Goal: Check status: Check status

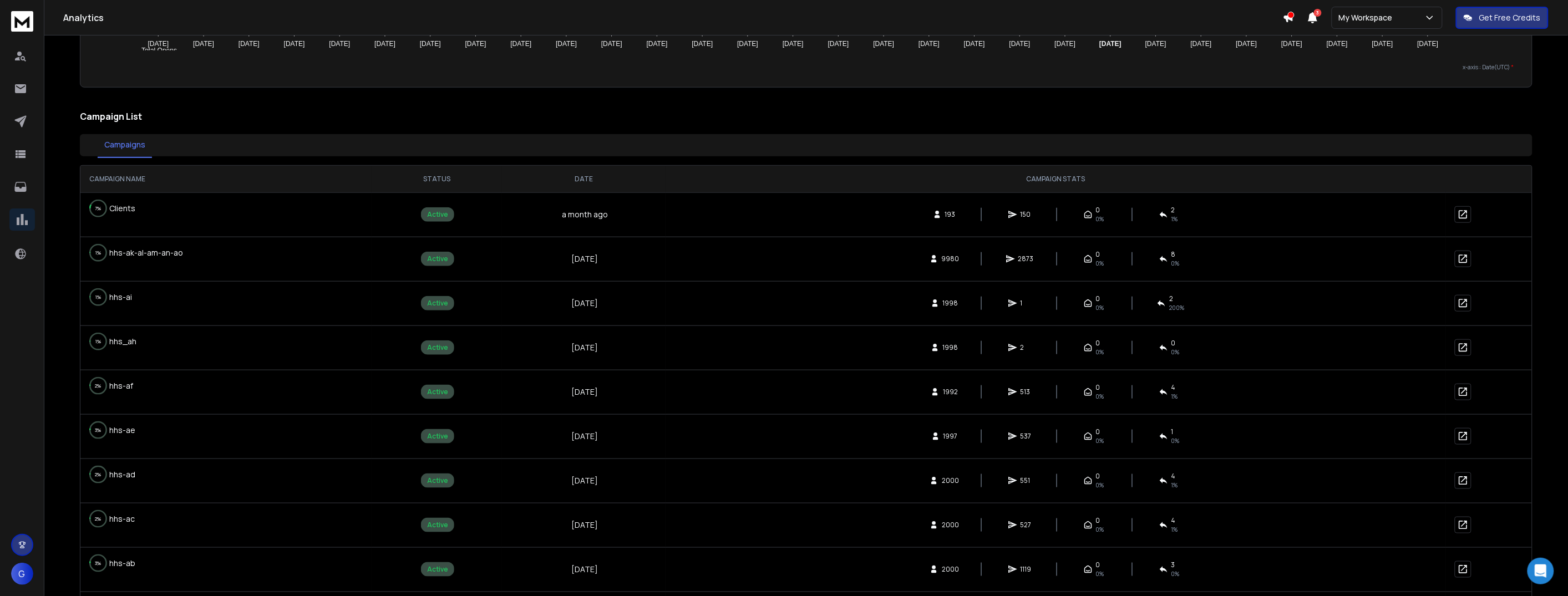
scroll to position [429, 0]
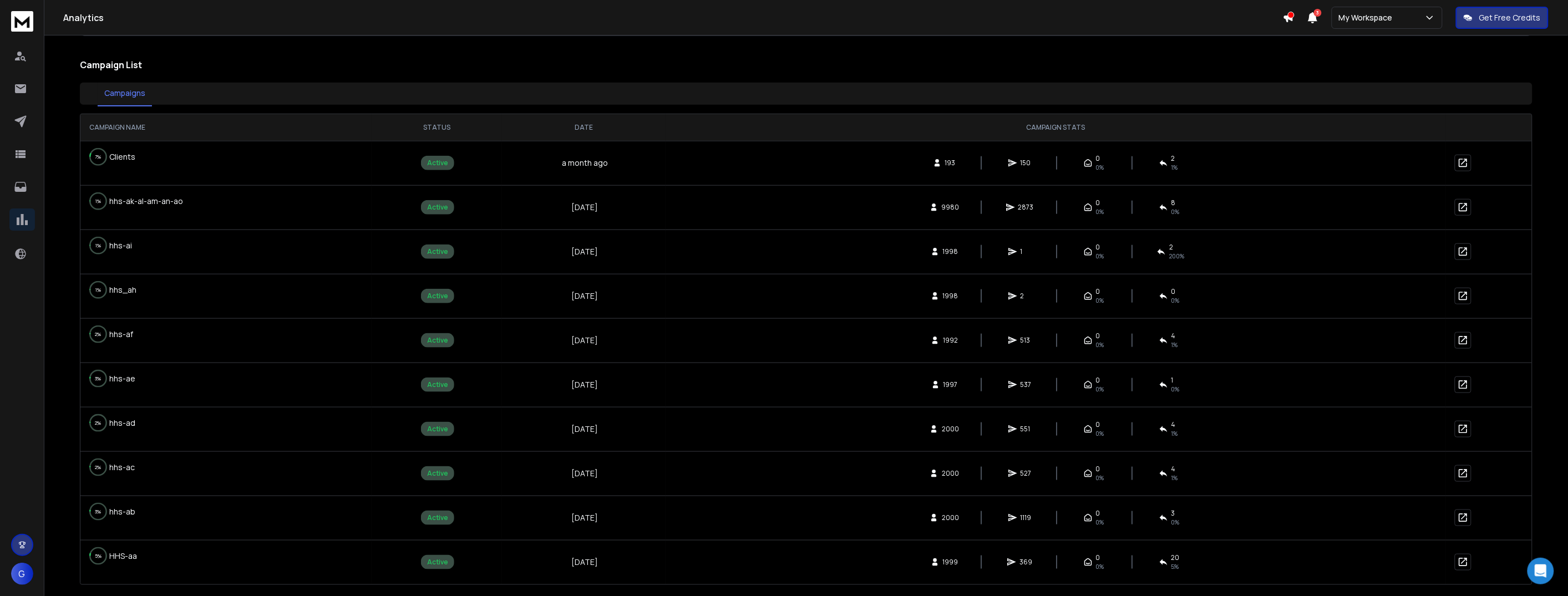
click at [1461, 518] on icon at bounding box center [1463, 518] width 11 height 11
click at [582, 61] on h2 "Campaign List" at bounding box center [806, 64] width 1452 height 13
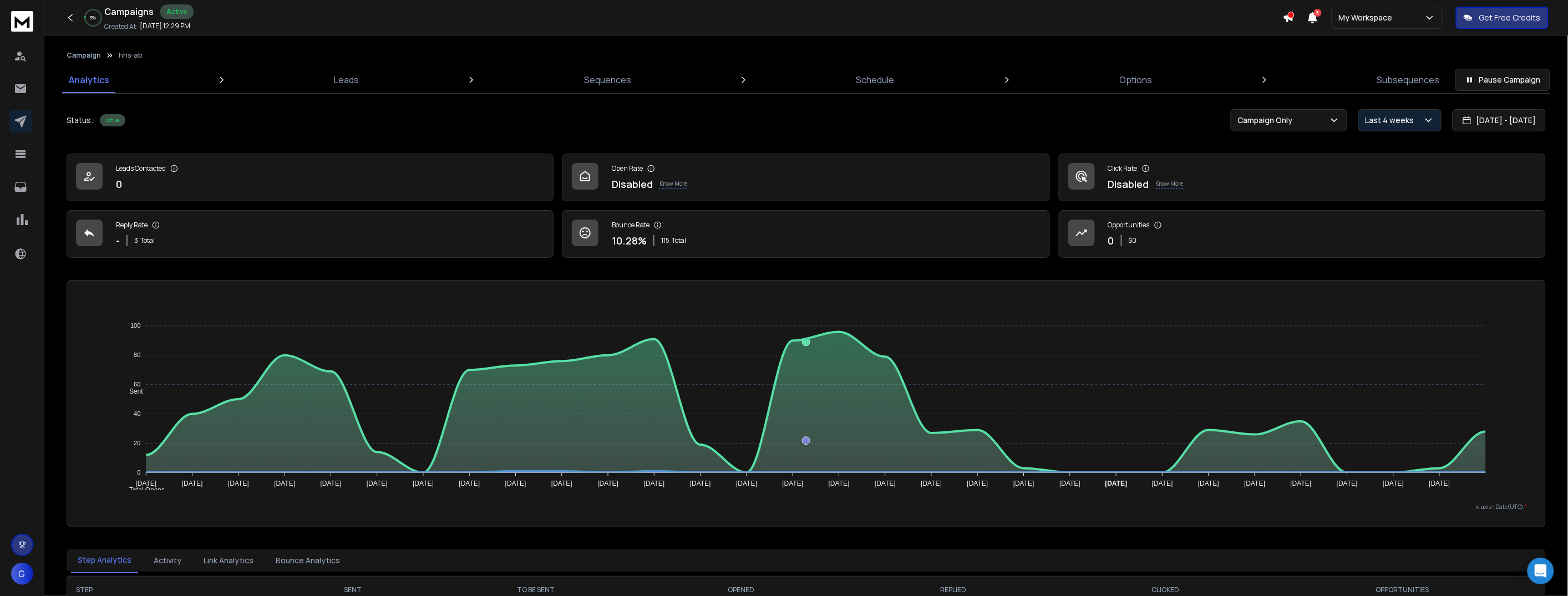
click at [1394, 128] on button "Last 4 weeks" at bounding box center [1400, 120] width 83 height 22
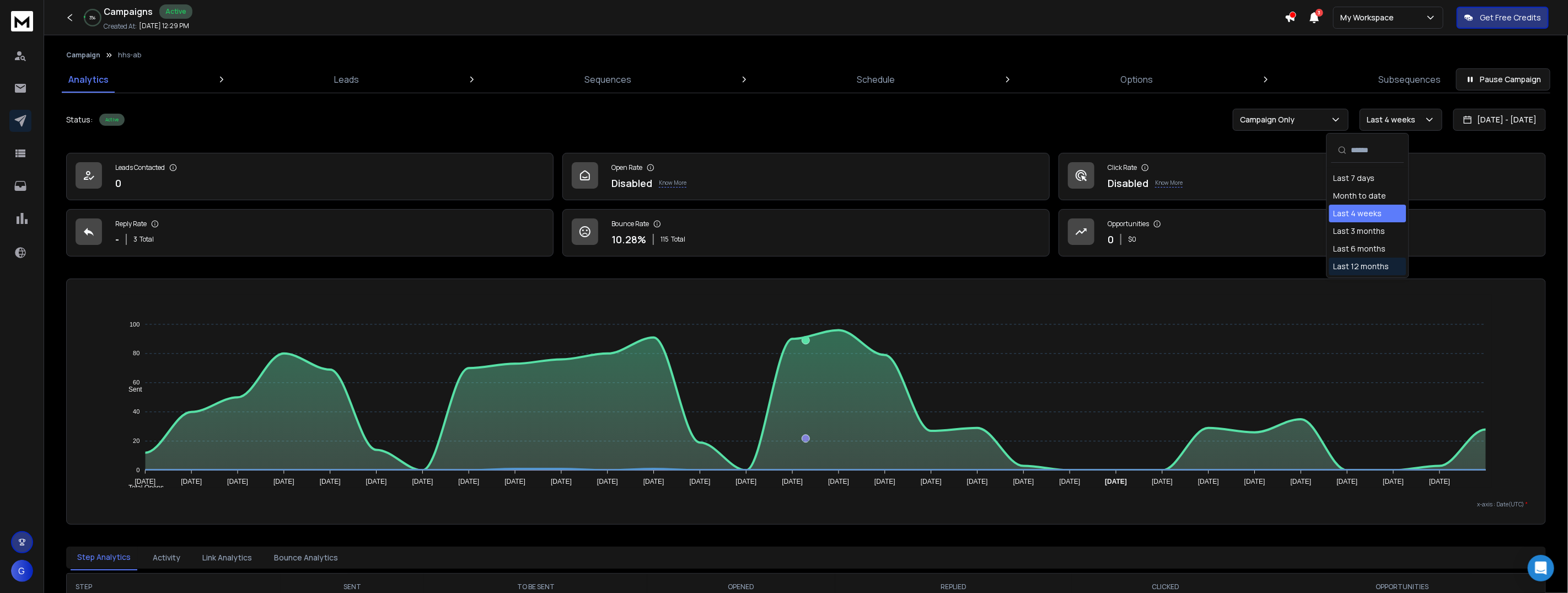
click at [1366, 264] on div "Last 12 months" at bounding box center [1362, 266] width 56 height 11
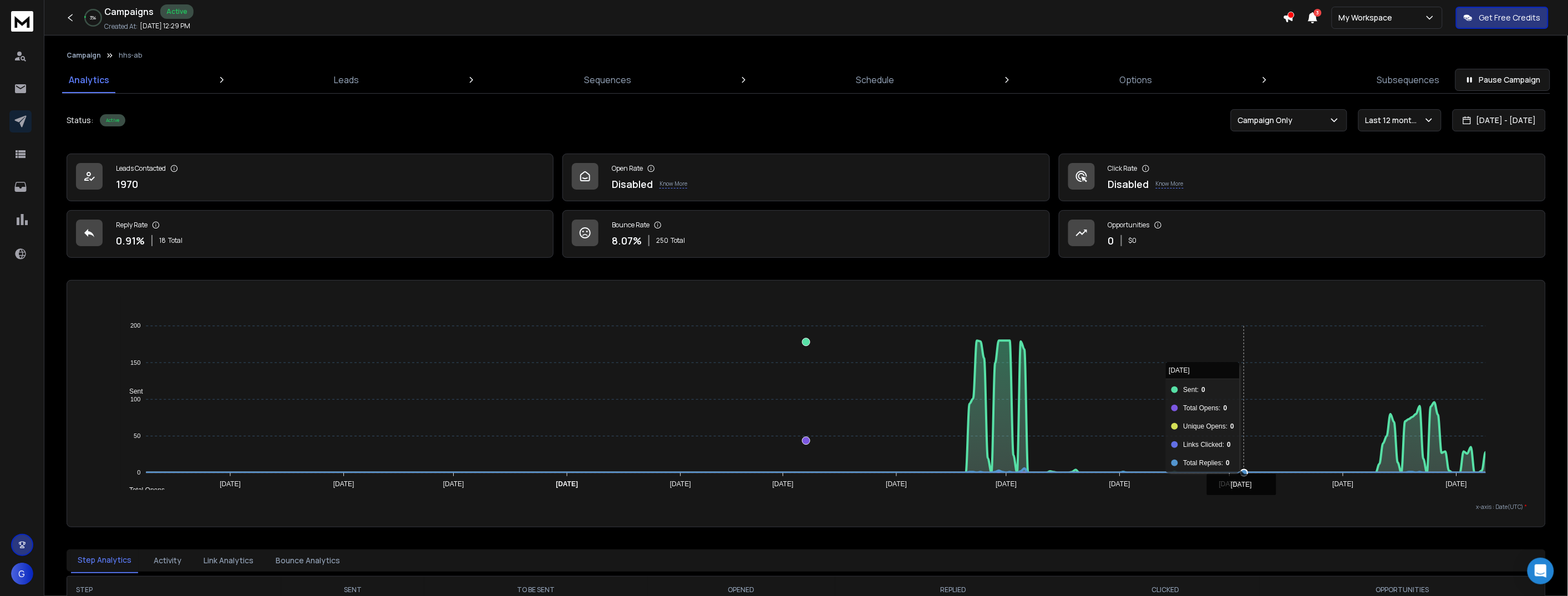
drag, startPoint x: 1244, startPoint y: 471, endPoint x: 1316, endPoint y: 472, distance: 72.0
click at [1244, 471] on foreignobject "Sent Total Opens Unique Opens Links Clicked Total Replies" at bounding box center [806, 393] width 1371 height 194
click at [1382, 117] on p "Last 12 months" at bounding box center [1394, 120] width 58 height 11
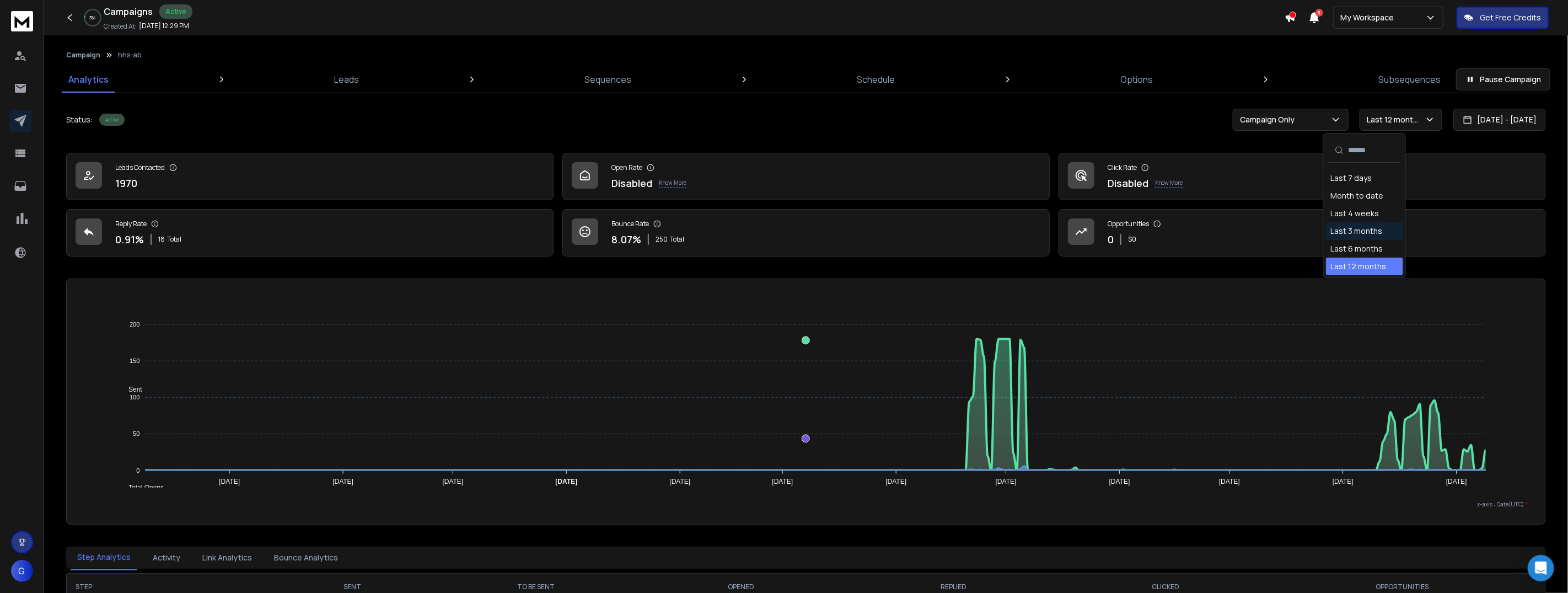
click at [1359, 237] on div "Last 3 months" at bounding box center [1364, 231] width 77 height 18
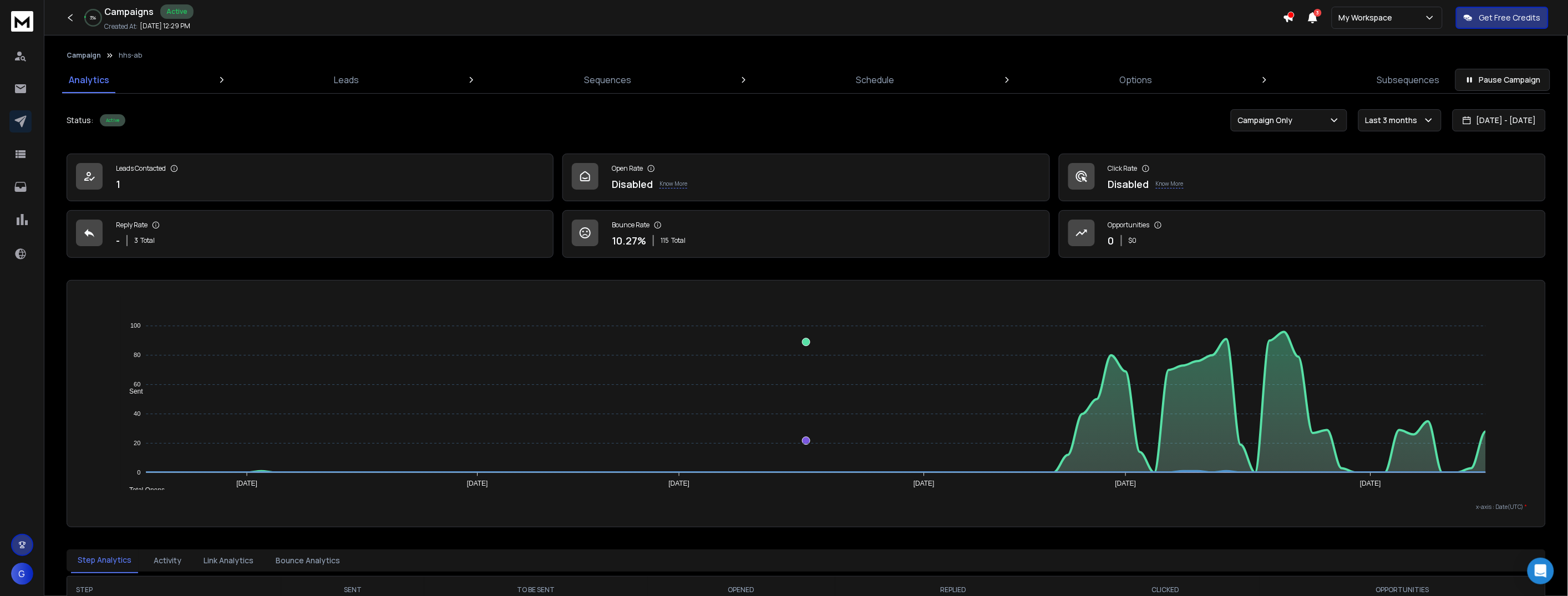
click at [143, 168] on p "Leads Contacted" at bounding box center [141, 168] width 50 height 9
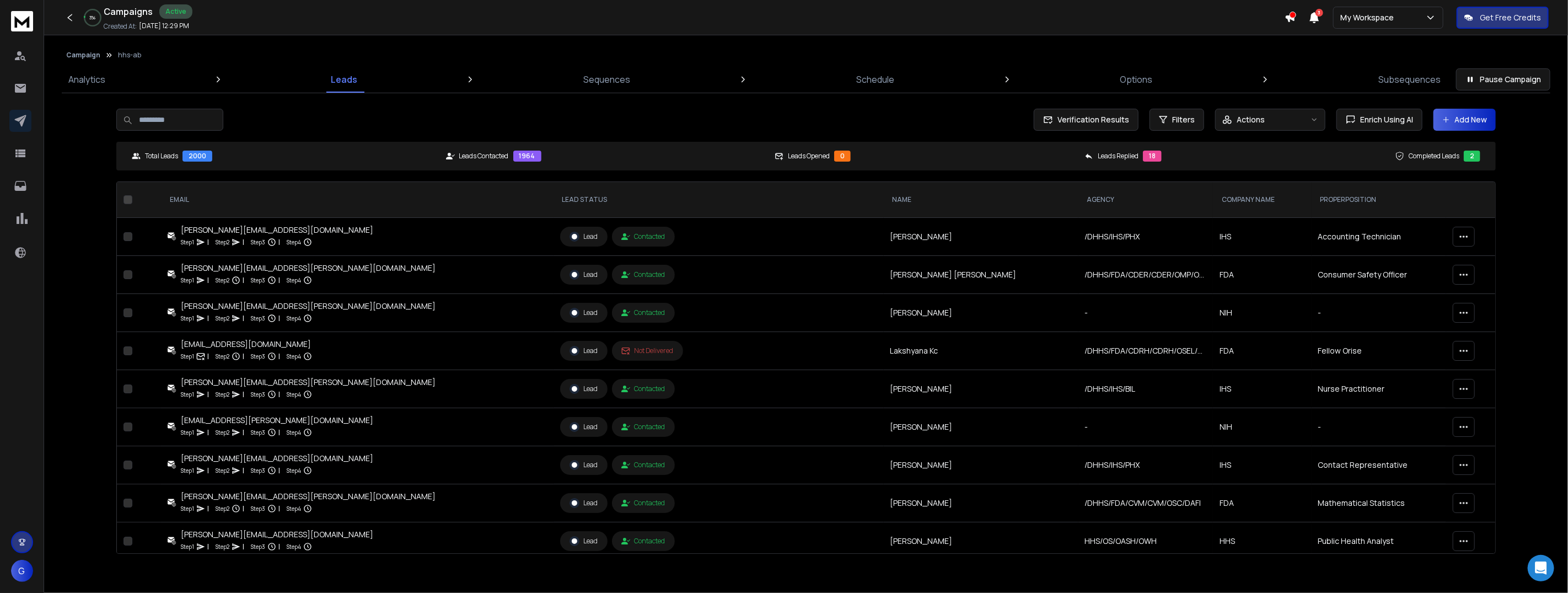
scroll to position [7, 0]
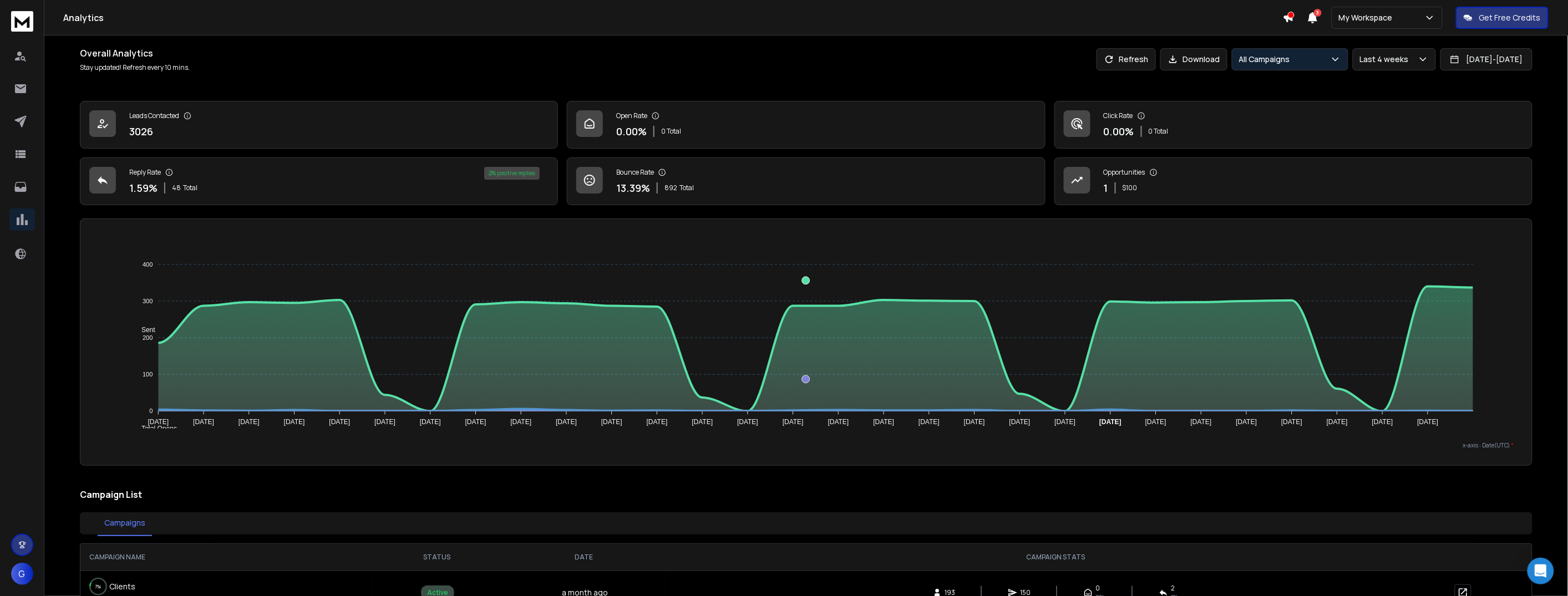
click at [1240, 56] on p "All Campaigns" at bounding box center [1267, 59] width 56 height 11
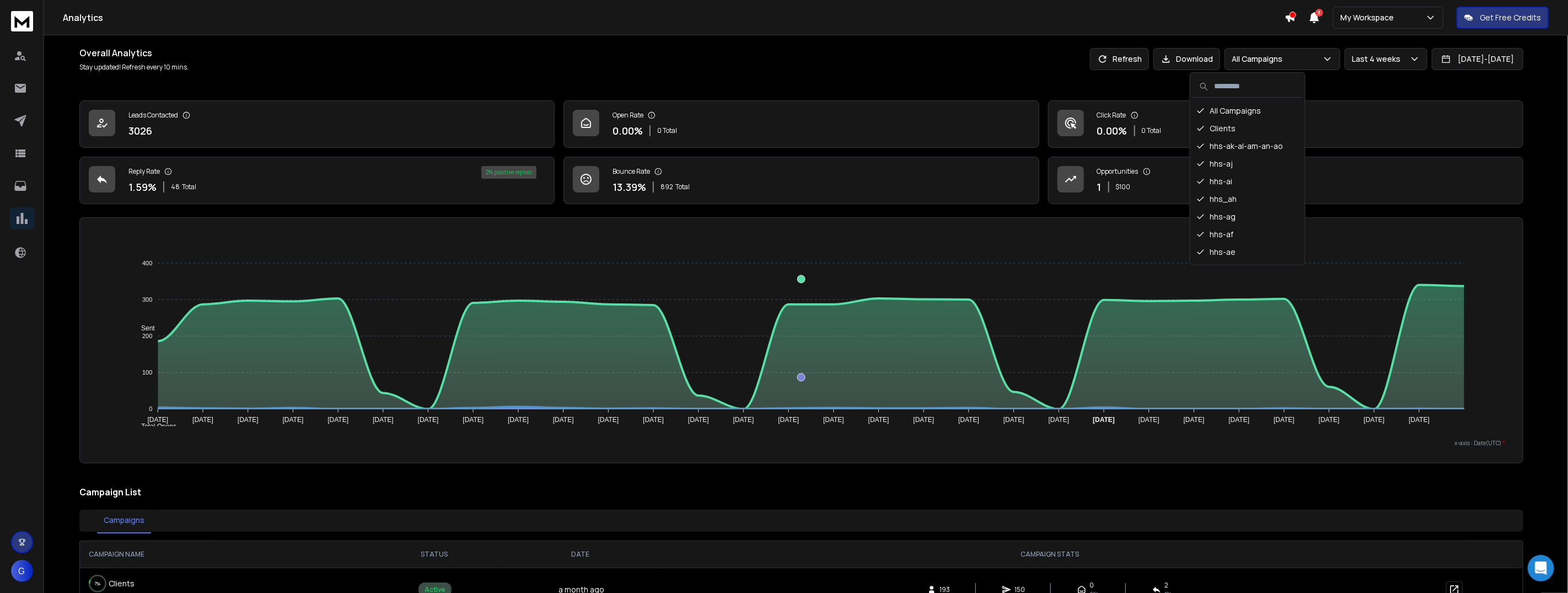
click at [826, 86] on div "Overall Analytics Stay updated! Refresh every 10 mins. Refresh Download All Cam…" at bounding box center [801, 528] width 1444 height 963
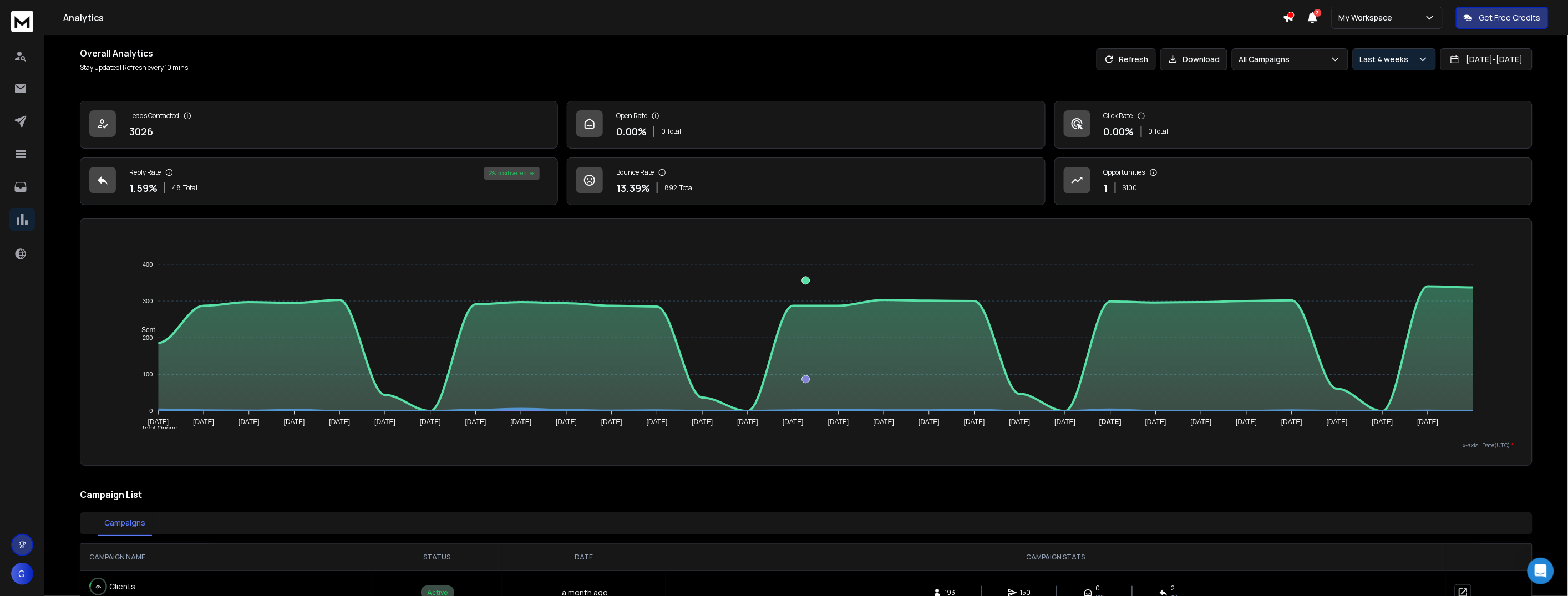
click at [1397, 58] on button "Last 4 weeks" at bounding box center [1394, 59] width 83 height 22
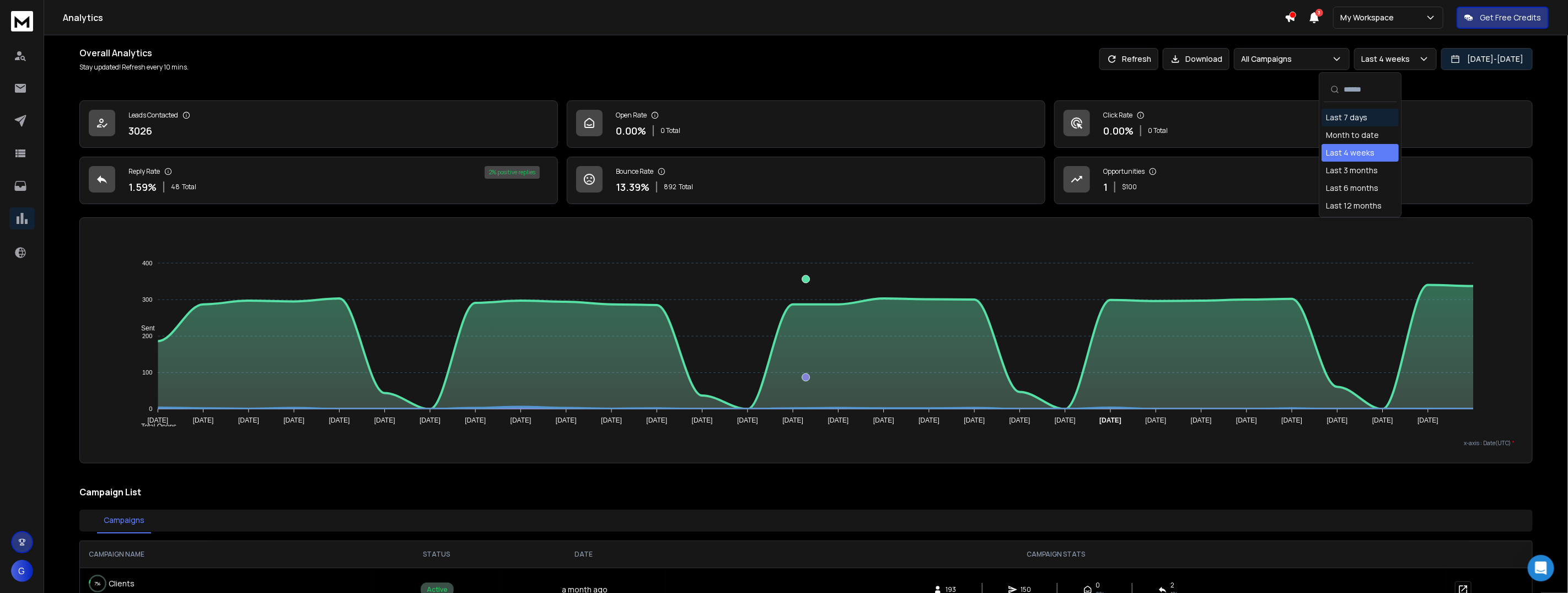
click at [1475, 57] on button "11 Aug 2025 - 09 Sep 2025" at bounding box center [1487, 59] width 91 height 22
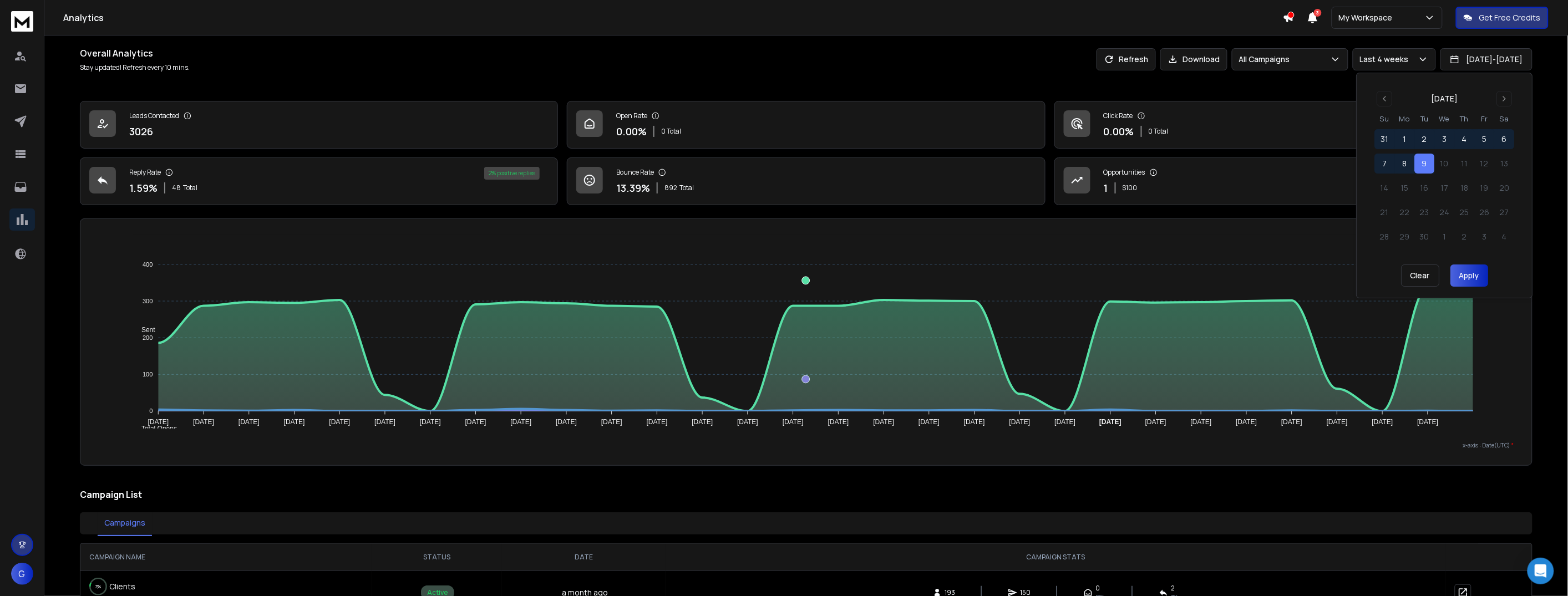
click at [1410, 166] on button "8" at bounding box center [1405, 163] width 20 height 20
click at [1410, 167] on button "8" at bounding box center [1405, 163] width 20 height 20
click at [1479, 274] on button "Apply" at bounding box center [1469, 275] width 38 height 22
